Goal: Navigation & Orientation: Find specific page/section

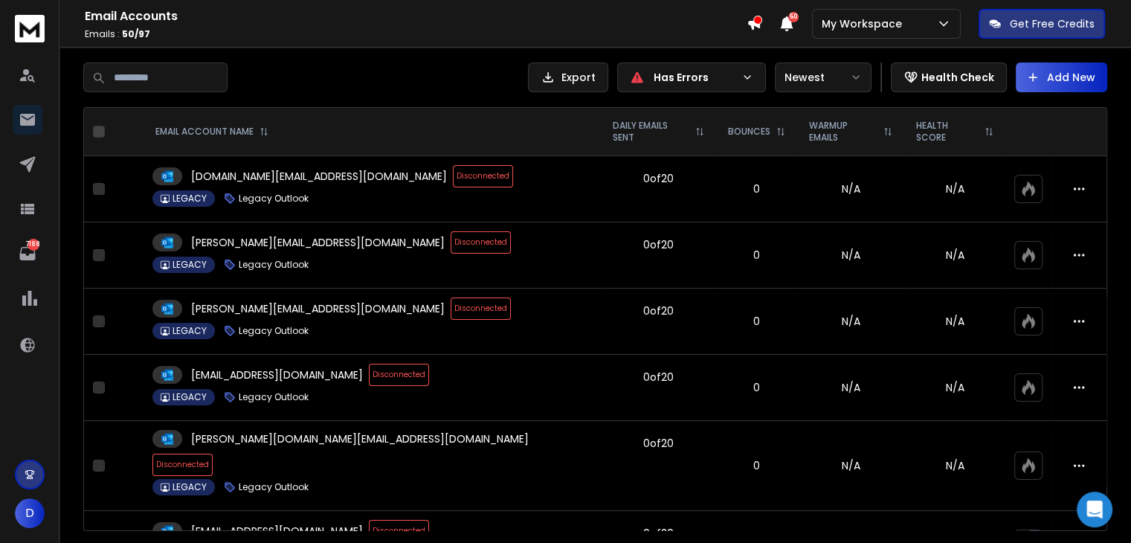
scroll to position [669, 0]
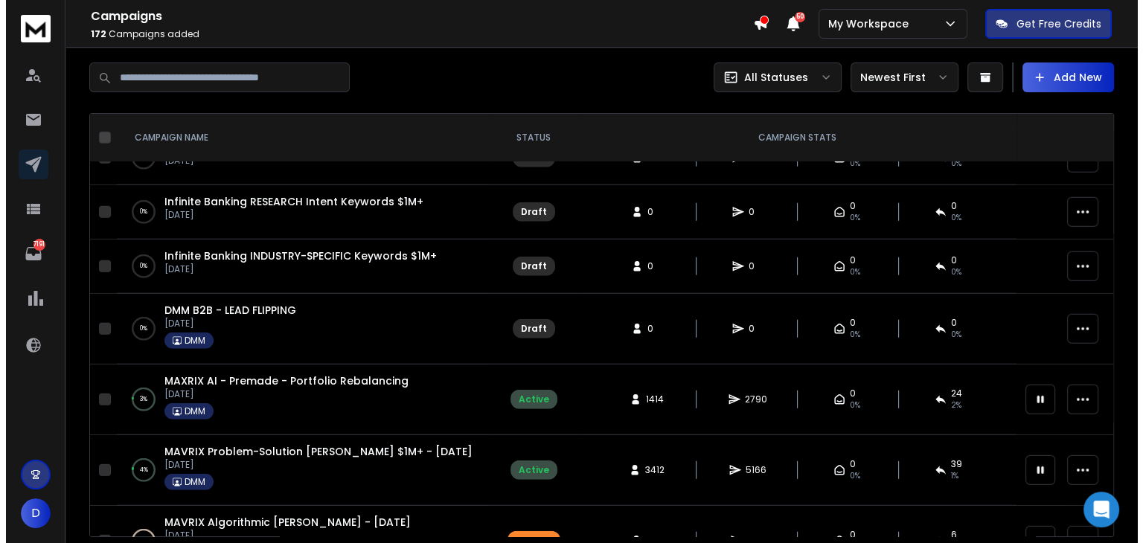
scroll to position [3968, 0]
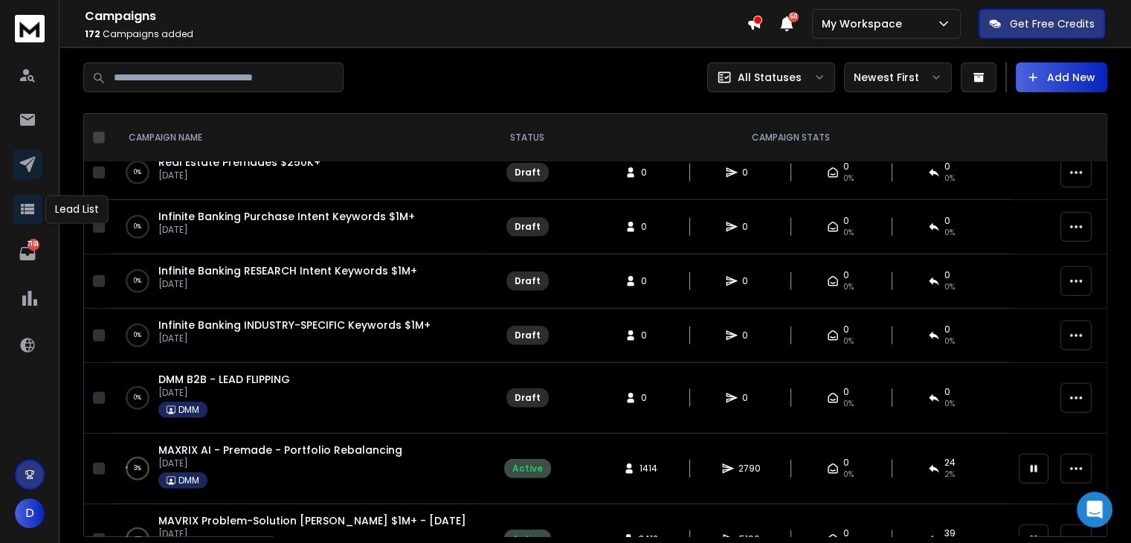
click at [27, 193] on div "7191" at bounding box center [30, 213] width 34 height 306
click at [28, 211] on icon at bounding box center [28, 209] width 18 height 18
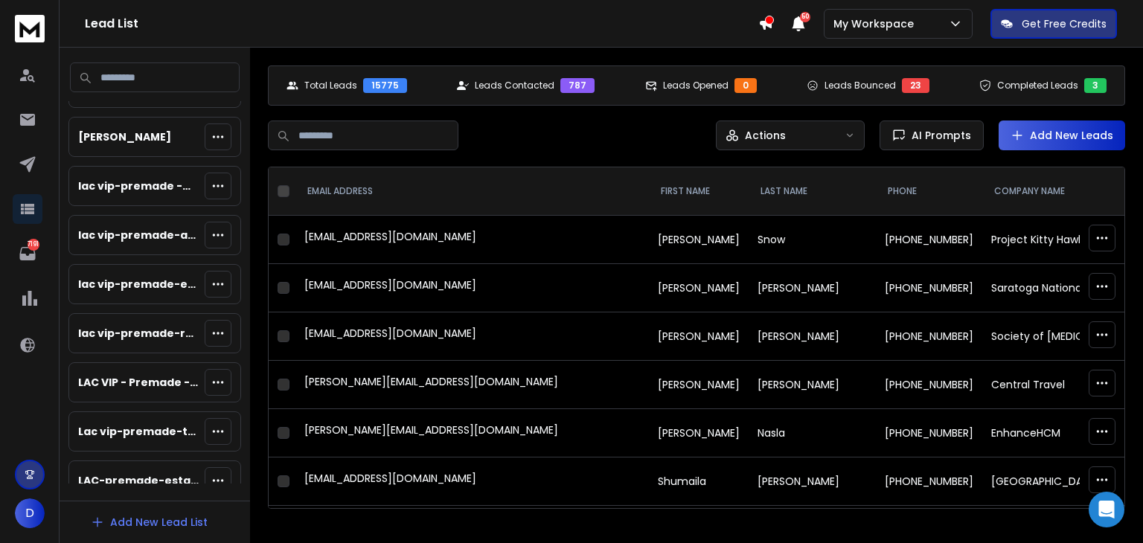
scroll to position [106, 0]
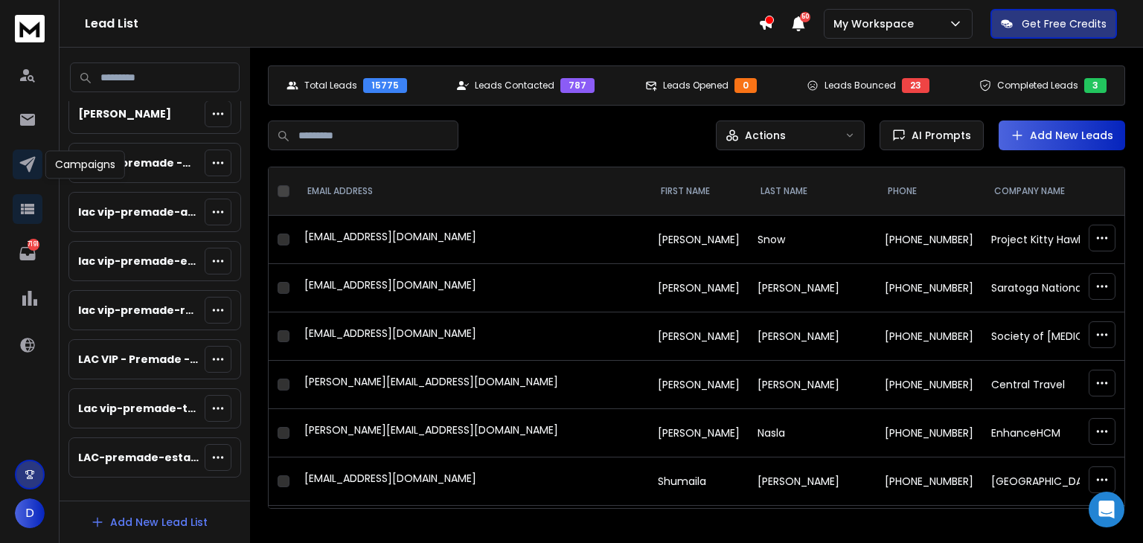
click at [30, 161] on icon at bounding box center [28, 164] width 18 height 18
